Goal: Communication & Community: Ask a question

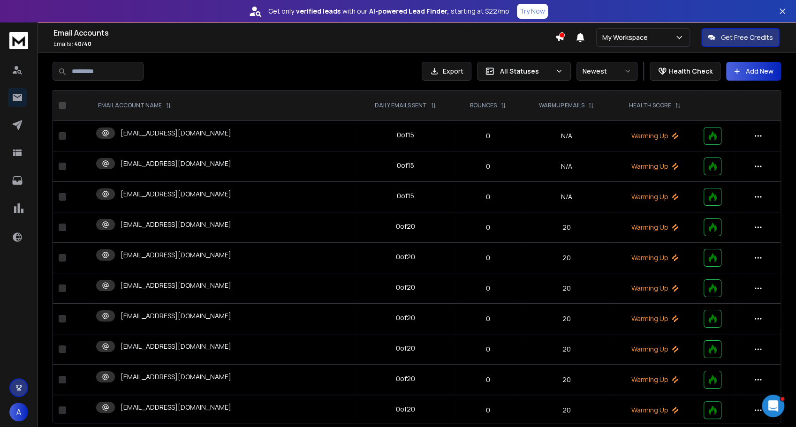
scroll to position [594, 0]
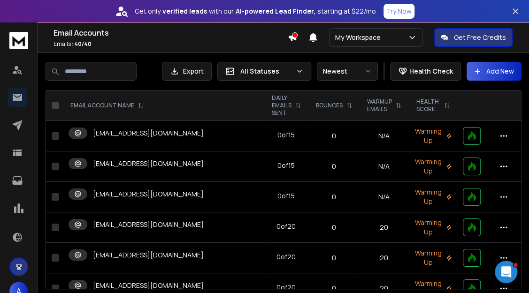
click at [120, 45] on p "Emails : 40 / 40" at bounding box center [170, 44] width 234 height 8
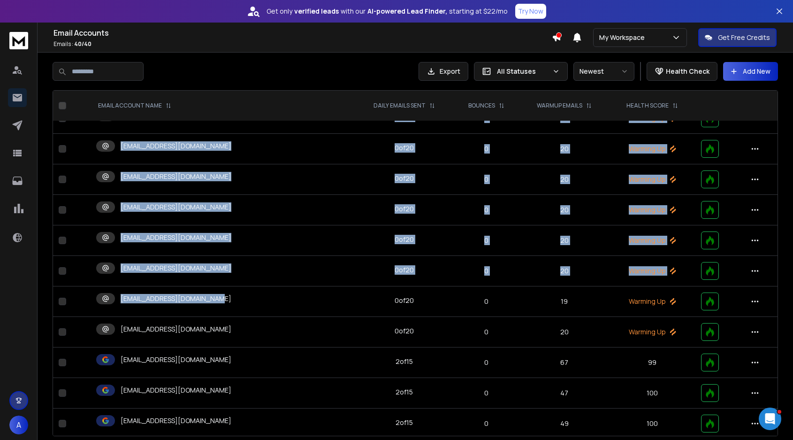
scroll to position [516, 0]
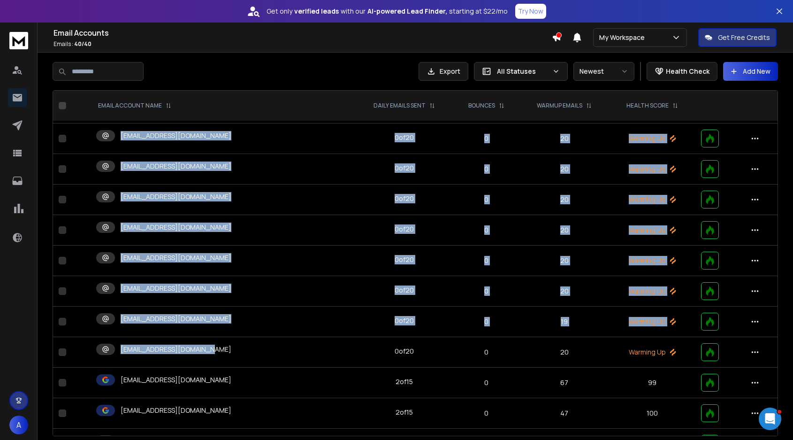
drag, startPoint x: 119, startPoint y: 131, endPoint x: 208, endPoint y: 340, distance: 227.0
click at [208, 340] on tbody "[EMAIL_ADDRESS][DOMAIN_NAME] 0 of 15 0 N/A Warming Up [EMAIL_ADDRESS][DOMAIN_NA…" at bounding box center [415, 215] width 724 height 1220
copy tbody "[EMAIL_ADDRESS][DOMAIN_NAME] 0 of 15 0 N/A Warming Up [EMAIL_ADDRESS][DOMAIN_NA…"
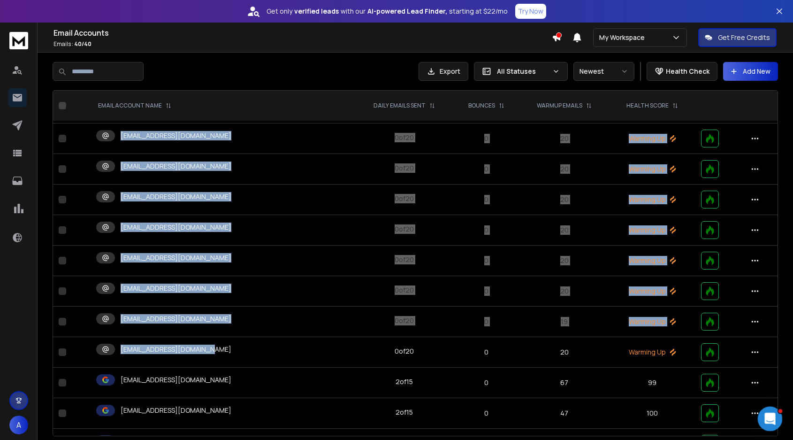
click at [771, 412] on icon "Open Intercom Messenger" at bounding box center [768, 417] width 15 height 15
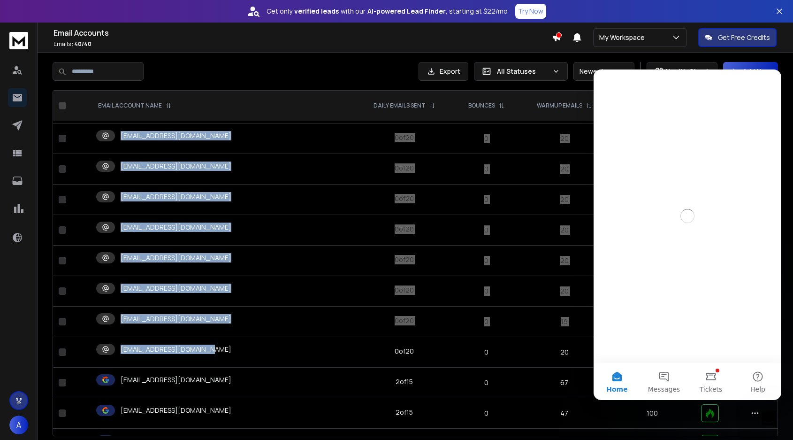
scroll to position [0, 0]
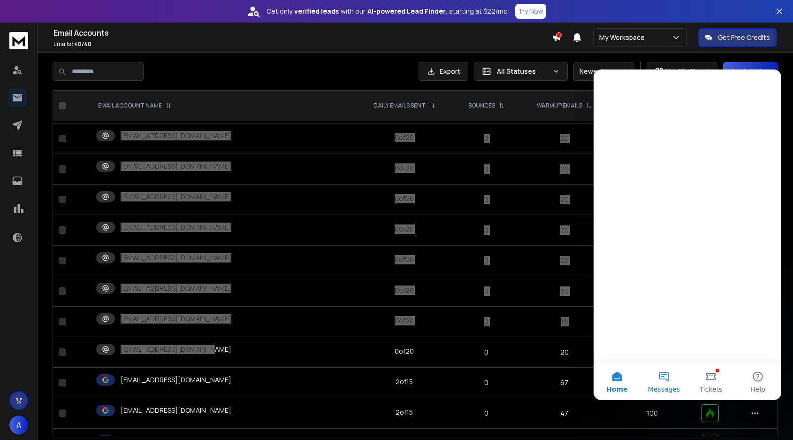
click at [660, 378] on button "Messages" at bounding box center [663, 381] width 47 height 38
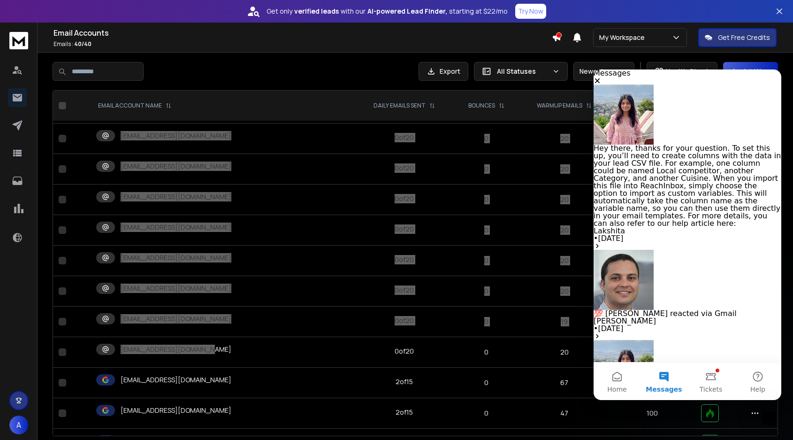
click at [674, 400] on button "Send us a message" at bounding box center [633, 404] width 81 height 9
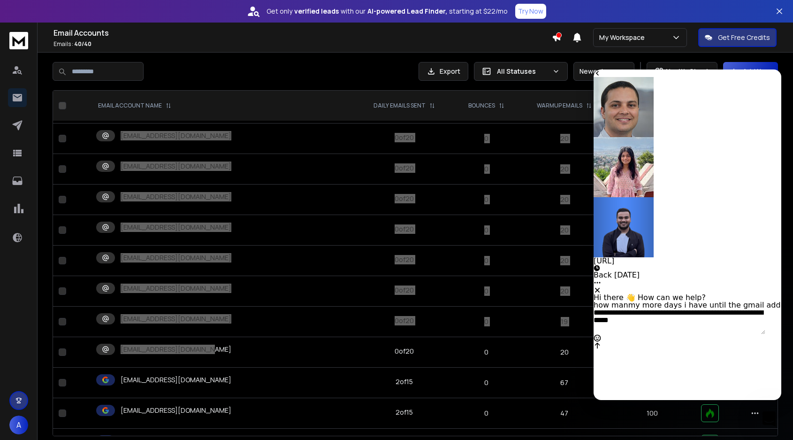
type textarea "**********"
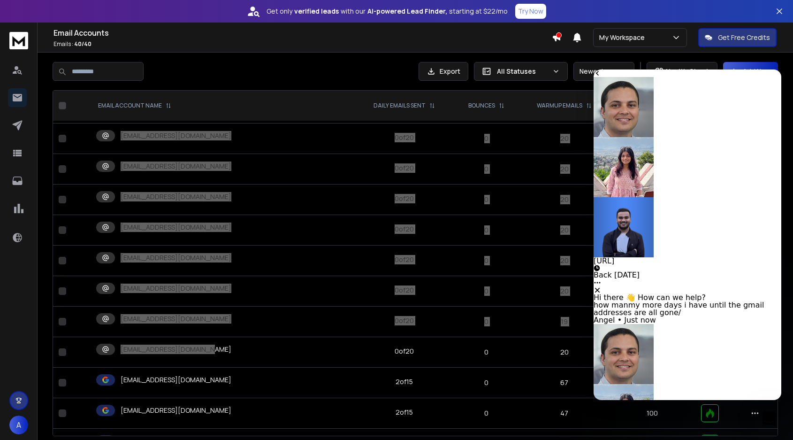
type textarea "*"
